Goal: Navigation & Orientation: Find specific page/section

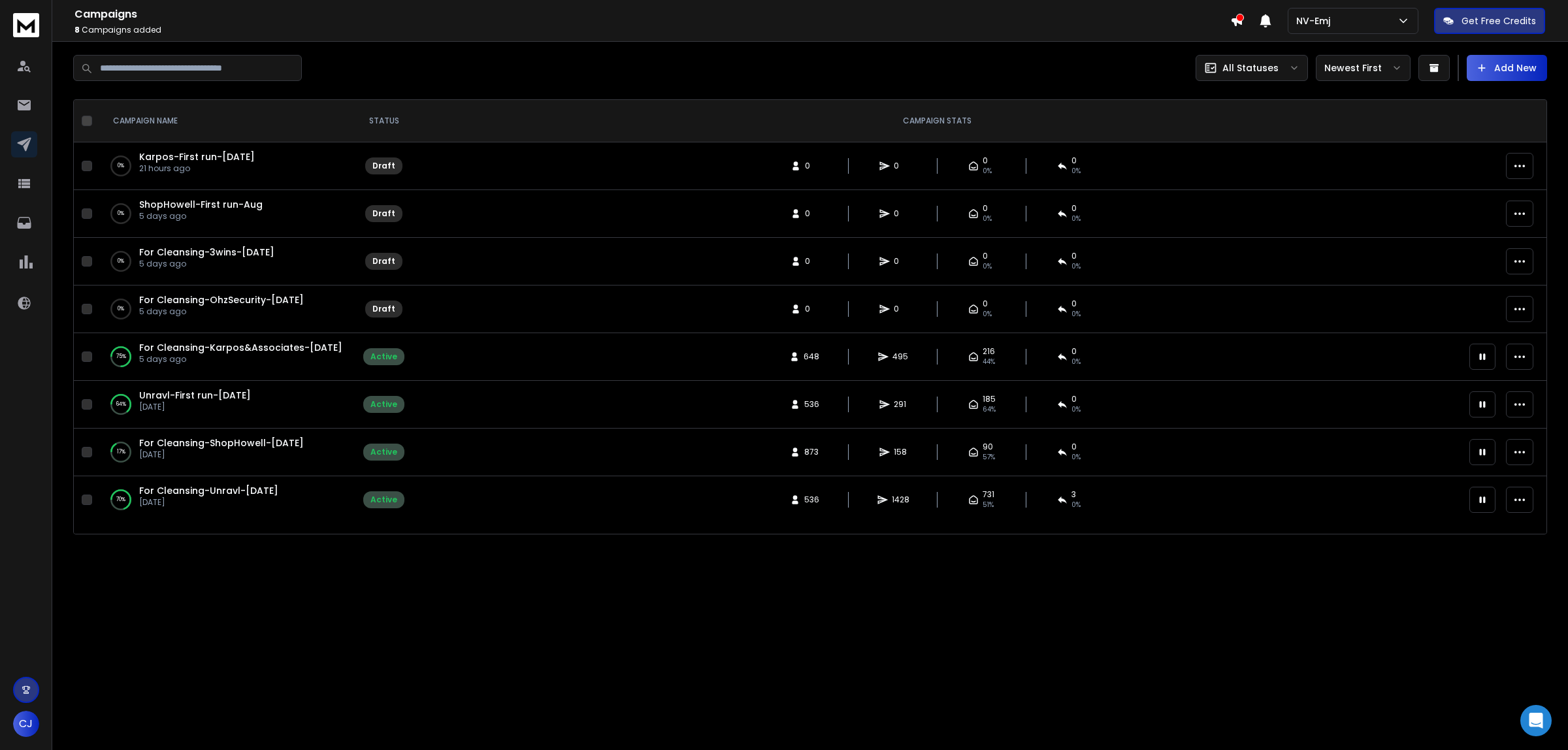
click at [481, 618] on div "Get only verified leads with our AI-powered Lead Finder, starting at $22/mo Try…" at bounding box center [784, 375] width 1568 height 750
click at [553, 610] on div "Your warmest leads are on your site – Turn visits into conversations Reach Out …" at bounding box center [784, 375] width 1568 height 750
click at [20, 151] on icon at bounding box center [24, 144] width 16 height 16
click at [1326, 26] on p "NV-Emj" at bounding box center [1316, 20] width 39 height 13
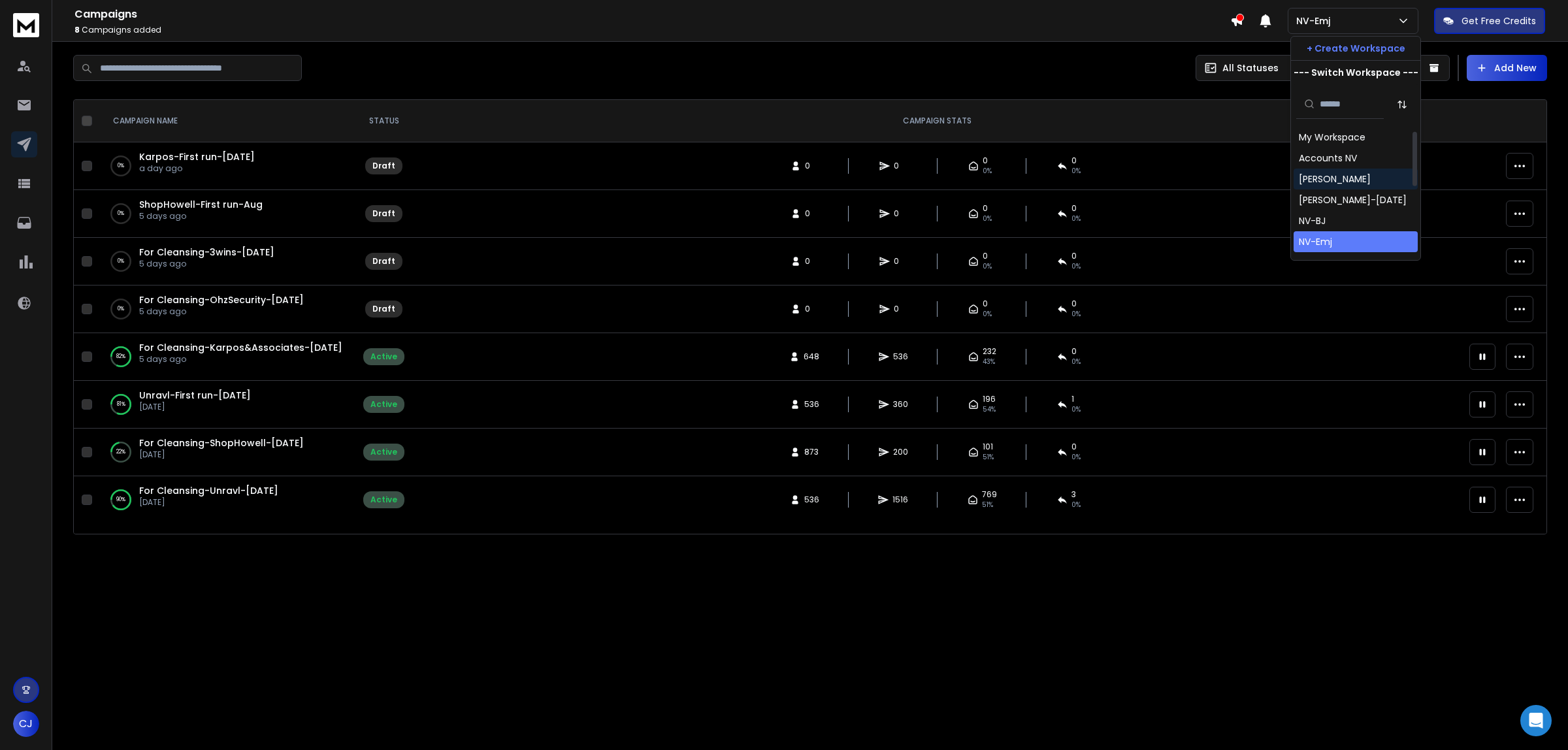
scroll to position [82, 0]
click at [1324, 222] on div "Rico" at bounding box center [1355, 223] width 124 height 21
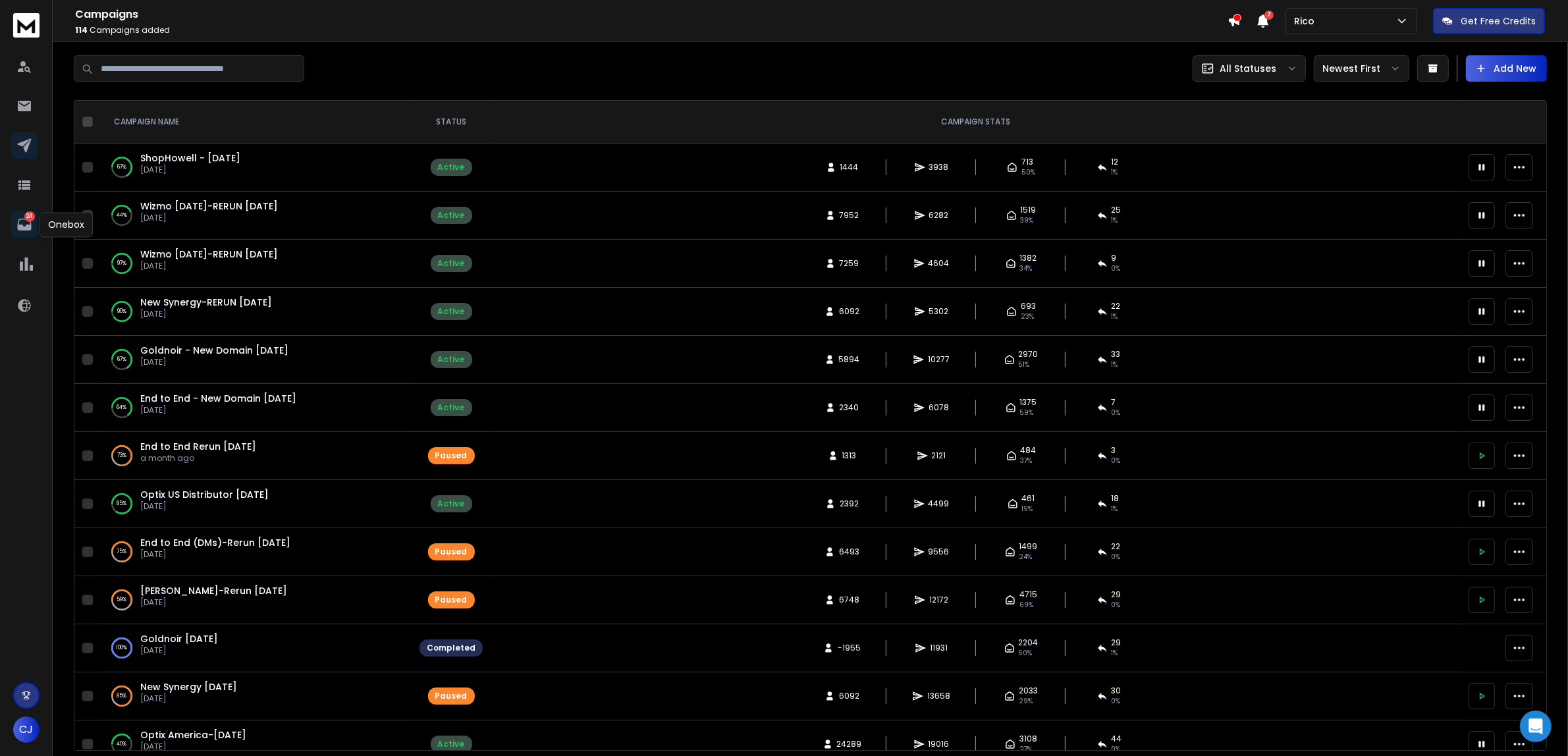
click at [22, 225] on icon at bounding box center [24, 224] width 14 height 12
